Goal: Task Accomplishment & Management: Manage account settings

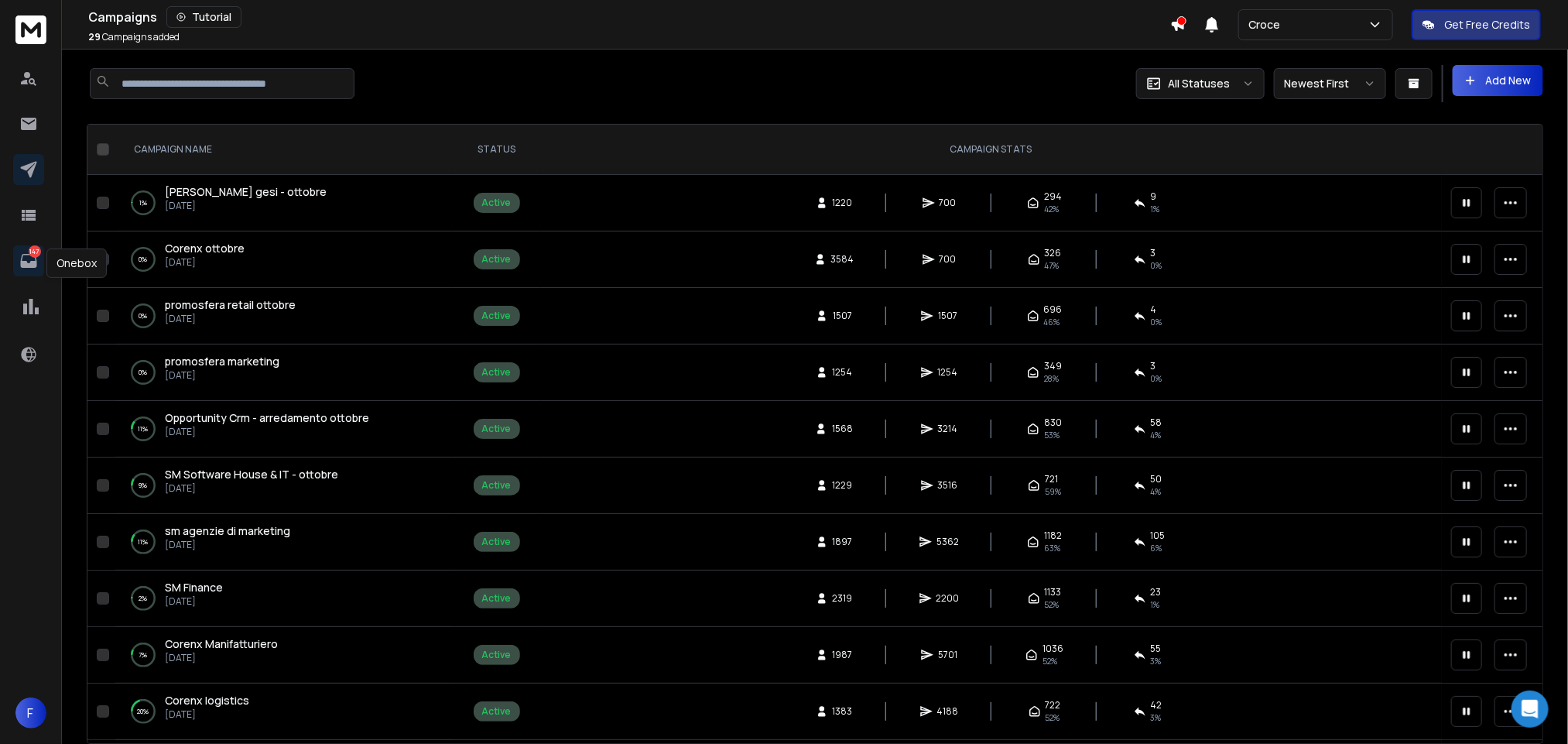
click at [29, 256] on p "147" at bounding box center [34, 251] width 12 height 12
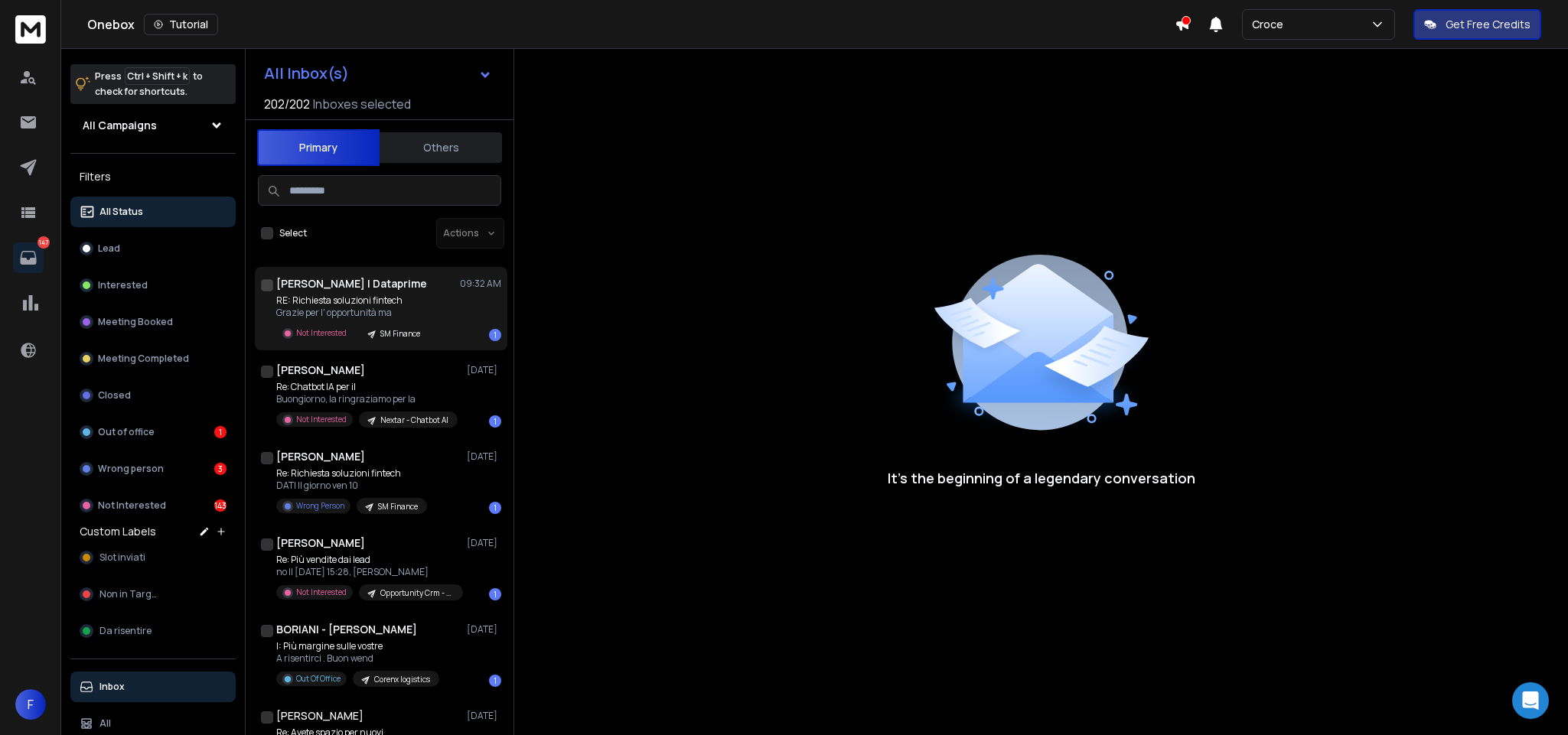
click at [409, 319] on div "RE: Richiesta soluzioni fintech Grazie per l' opportunità ma Not Interested SM …" at bounding box center [352, 317] width 153 height 47
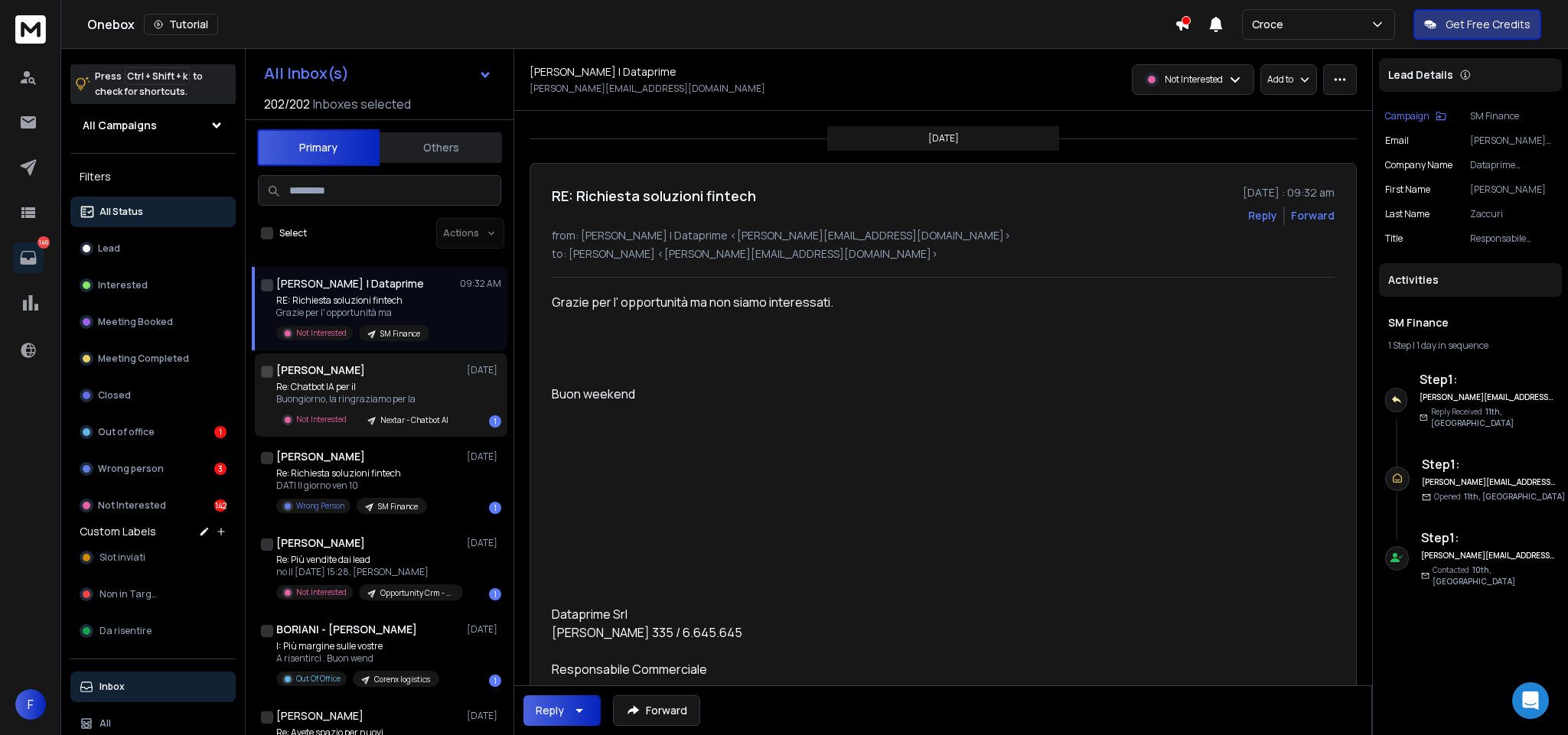
click at [419, 396] on p "Buongiorno, la ringraziamo per la" at bounding box center [366, 399] width 181 height 12
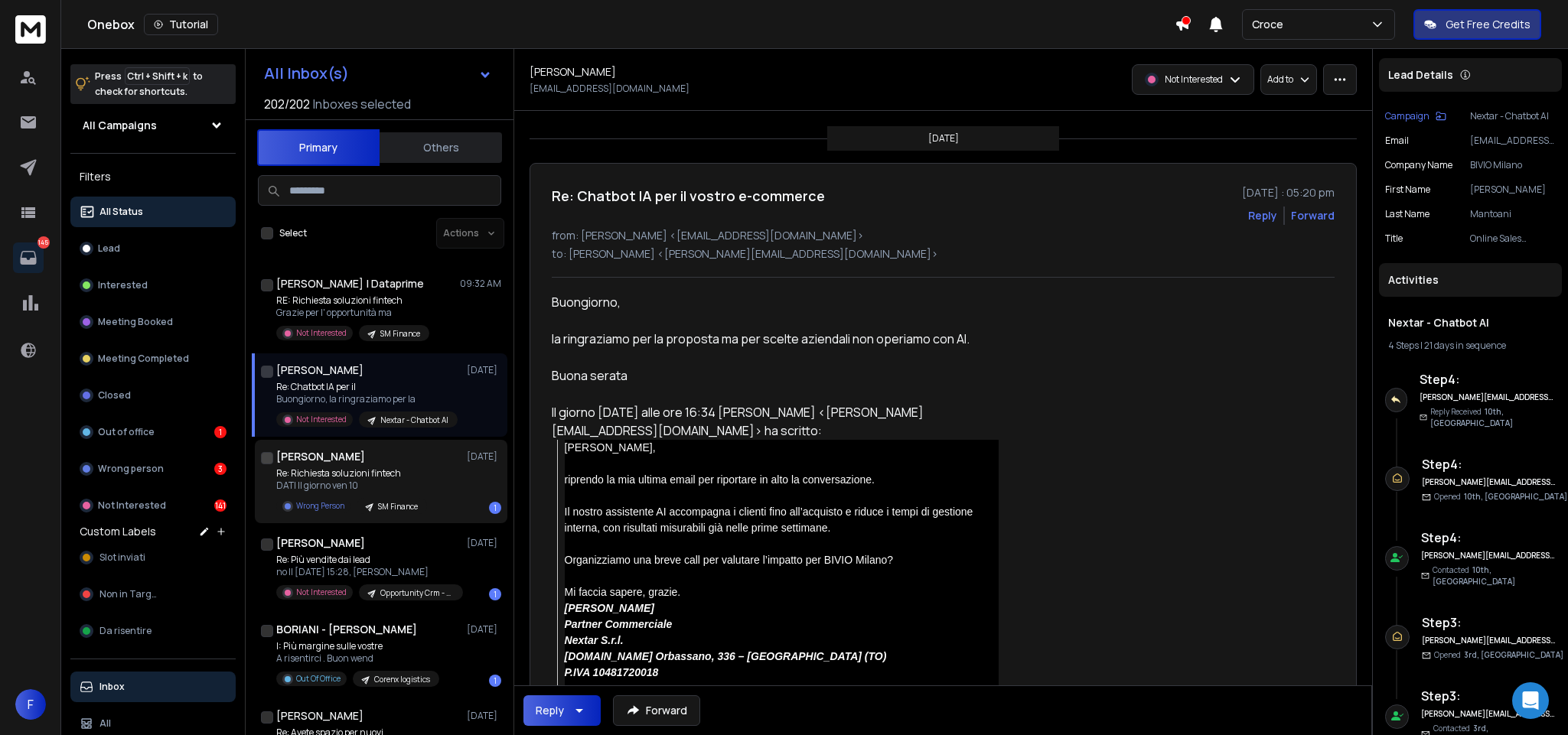
click at [411, 471] on p "Re: Richiesta soluzioni fintech" at bounding box center [352, 473] width 151 height 12
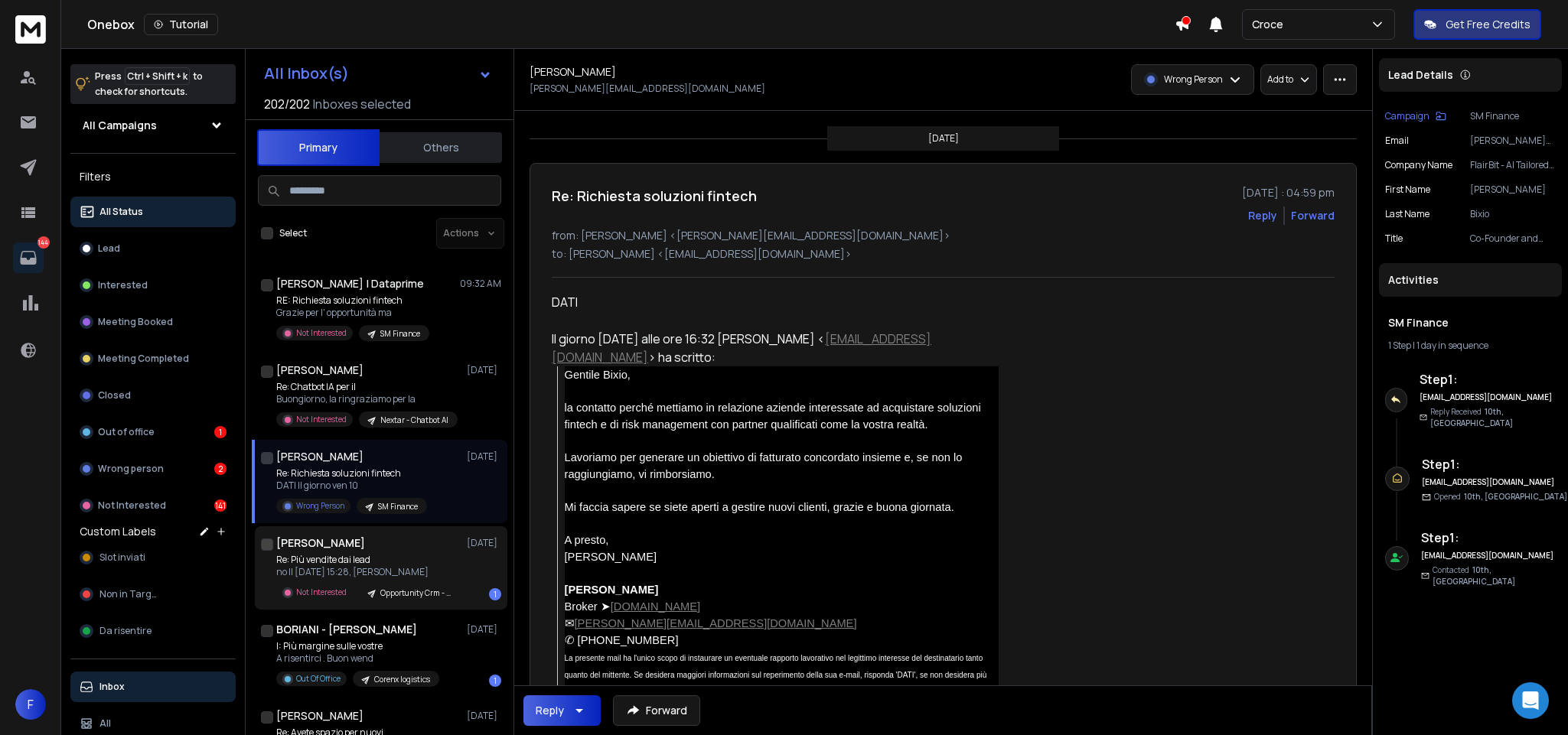
click at [416, 554] on p "Re: Più vendite dai lead" at bounding box center [368, 559] width 184 height 12
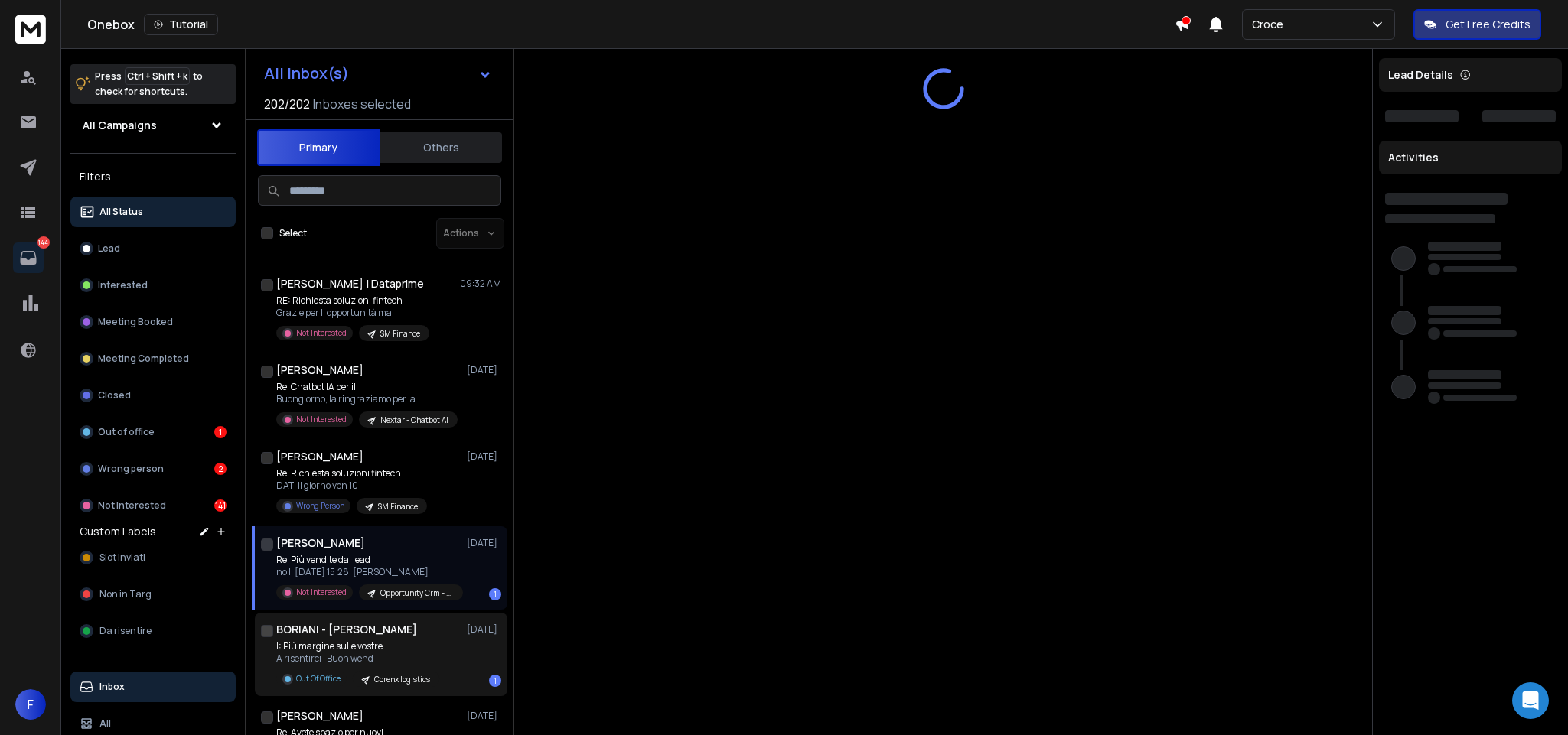
click at [425, 652] on p "A risentirci . Buon wend" at bounding box center [357, 658] width 163 height 12
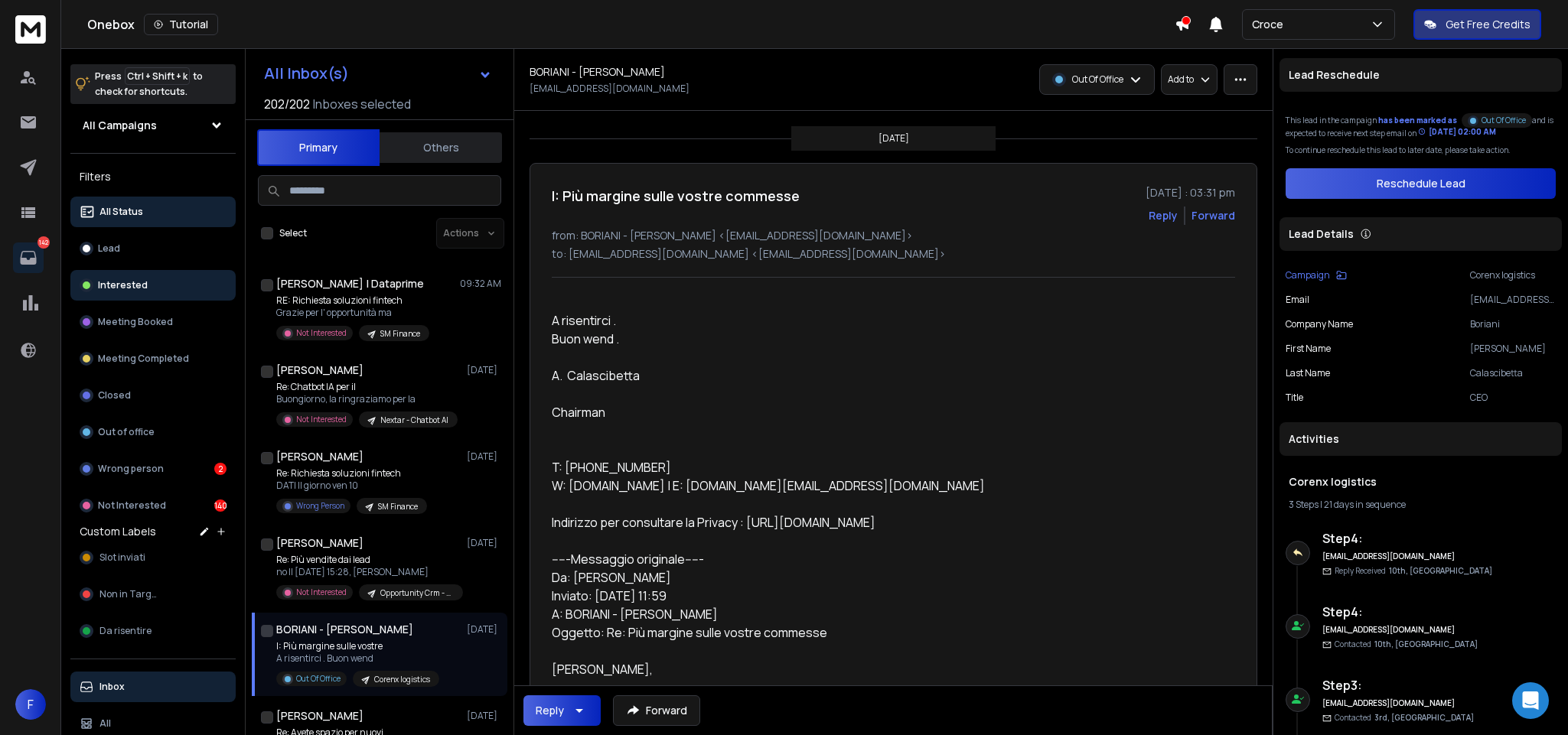
click at [118, 285] on p "Interested" at bounding box center [122, 285] width 50 height 12
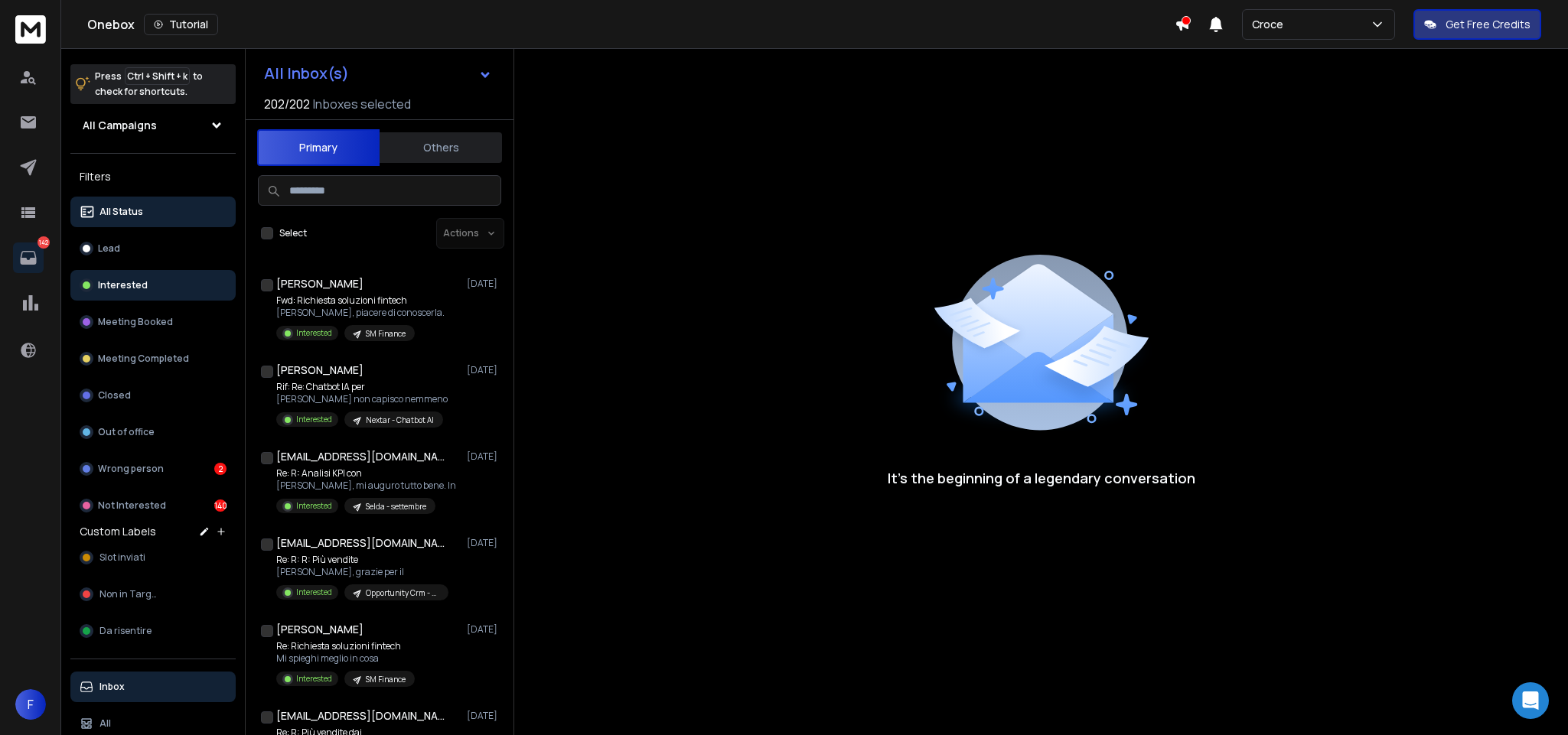
click at [124, 221] on button "All Status" at bounding box center [154, 212] width 166 height 30
